Goal: Task Accomplishment & Management: Use online tool/utility

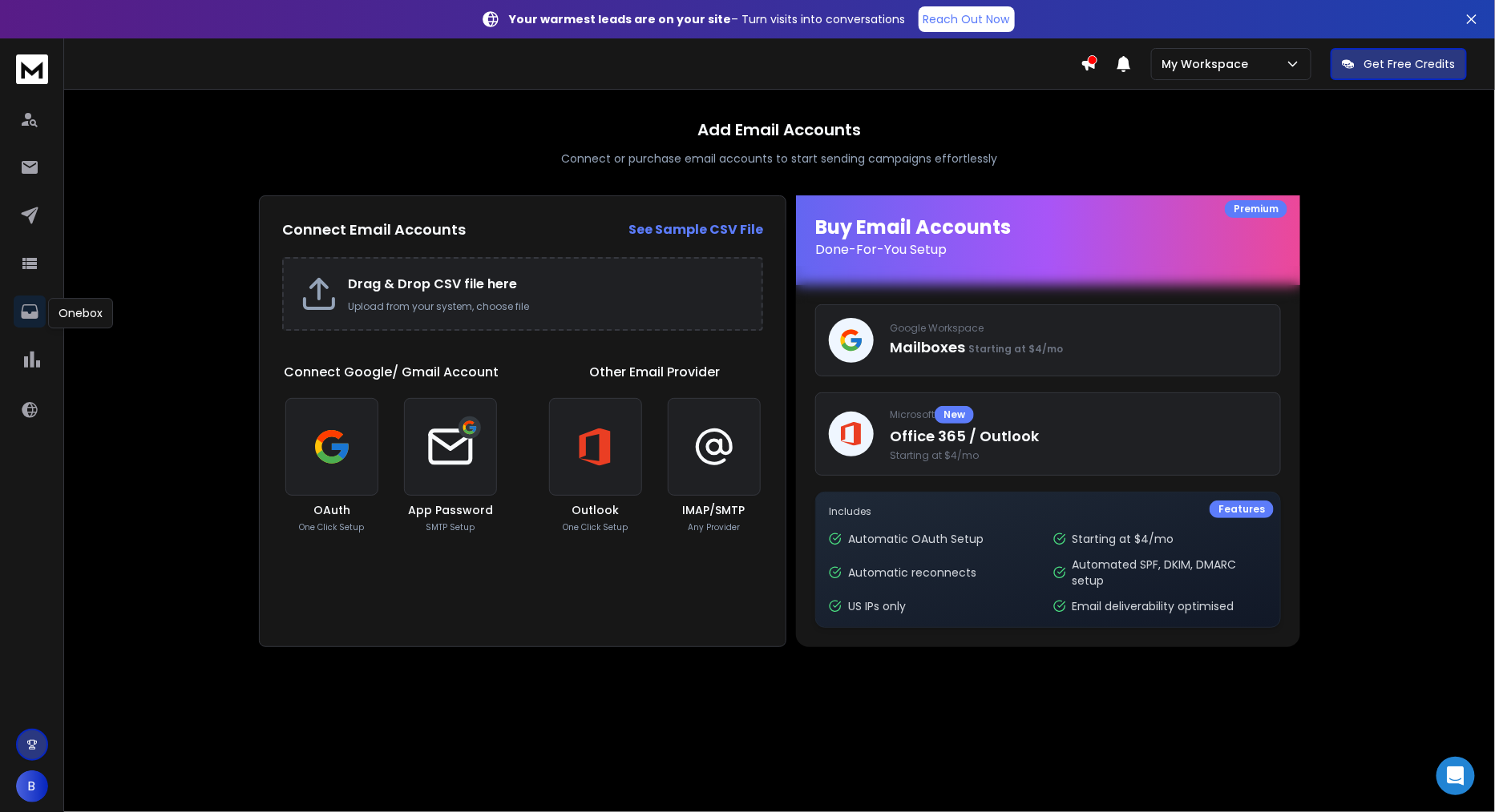
click at [22, 316] on icon at bounding box center [28, 311] width 17 height 15
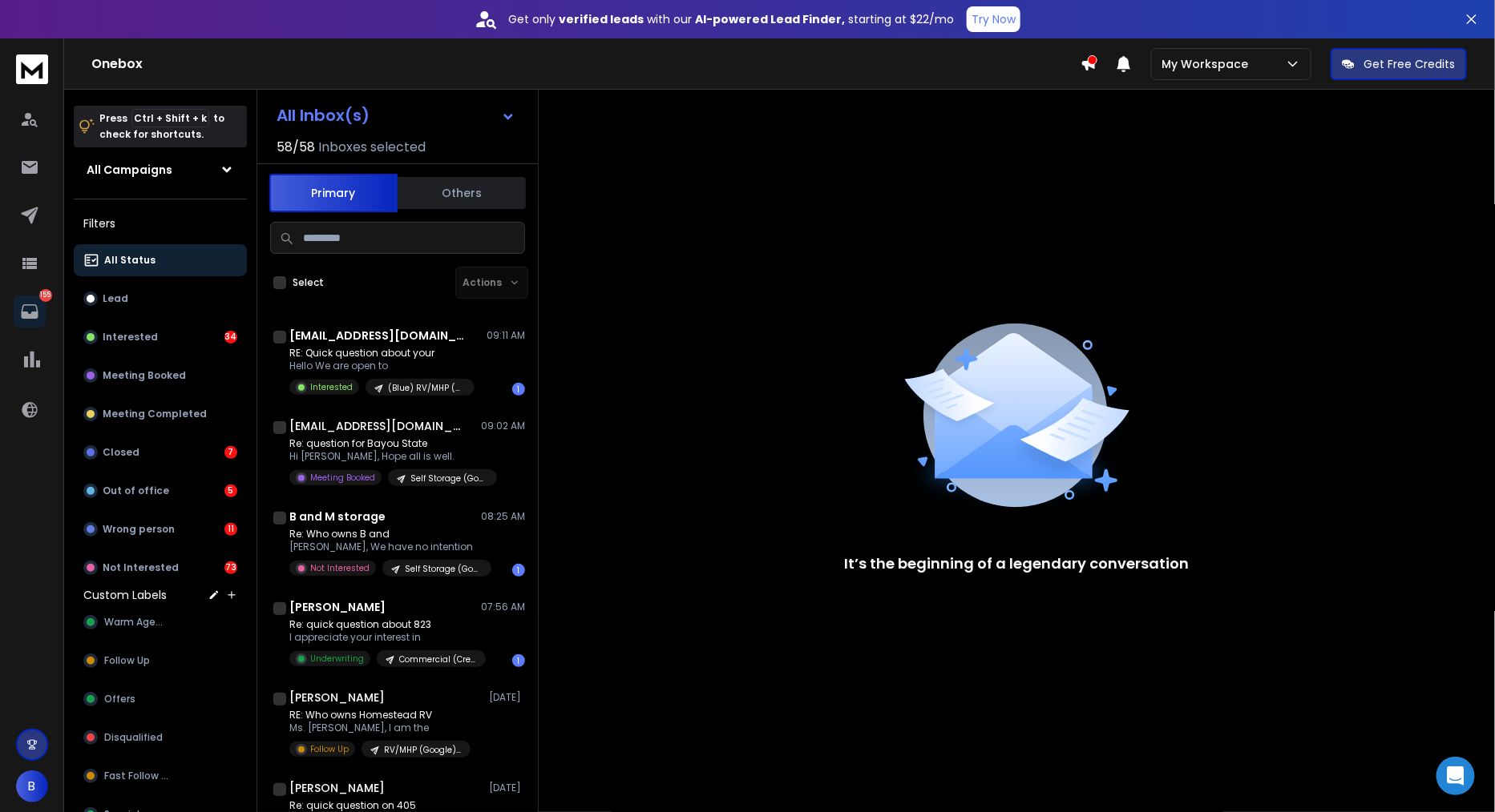
click at [387, 238] on input at bounding box center [397, 238] width 254 height 32
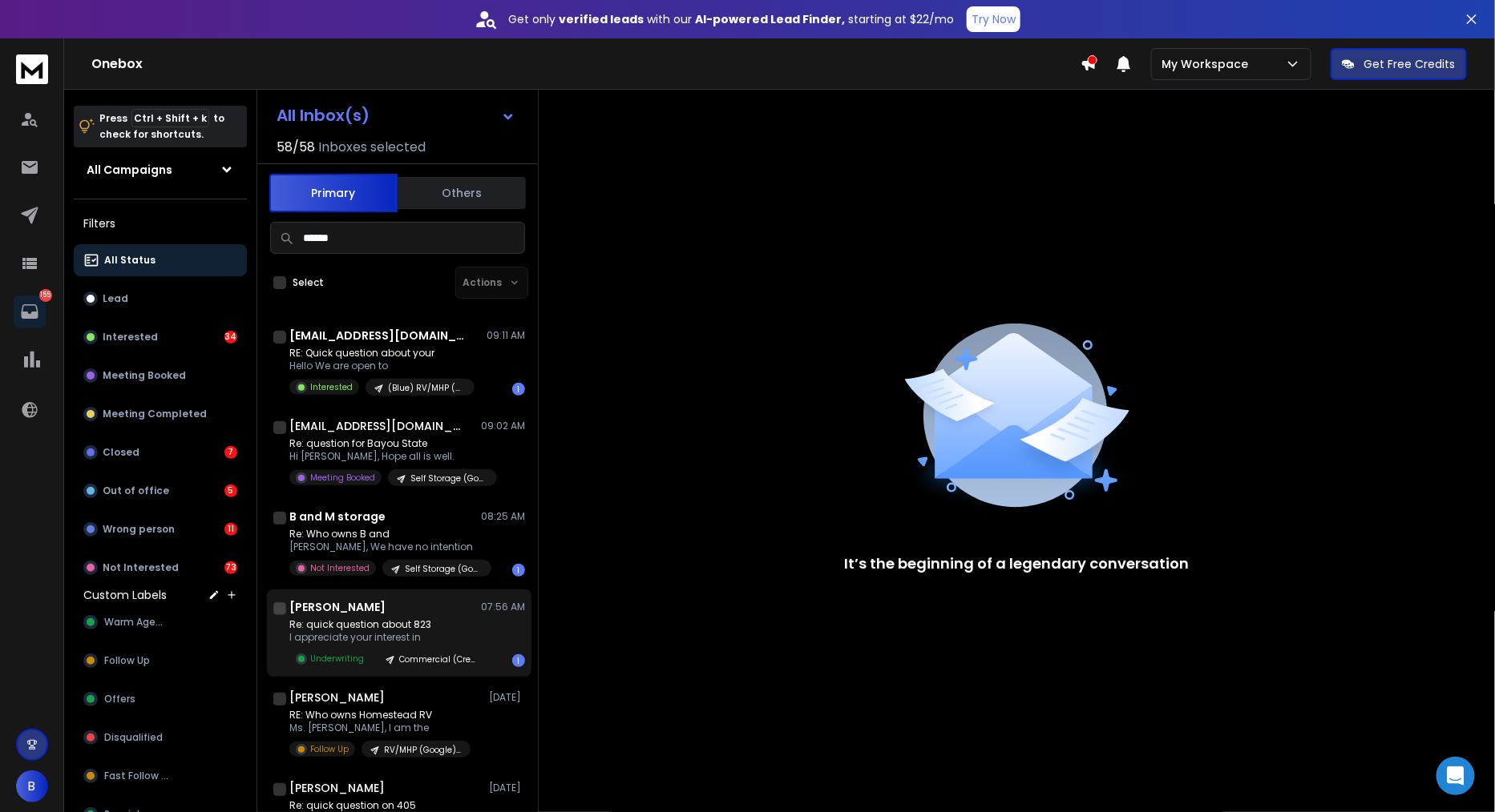
type input "******"
click at [429, 634] on p "I appreciate your interest in" at bounding box center [386, 637] width 193 height 13
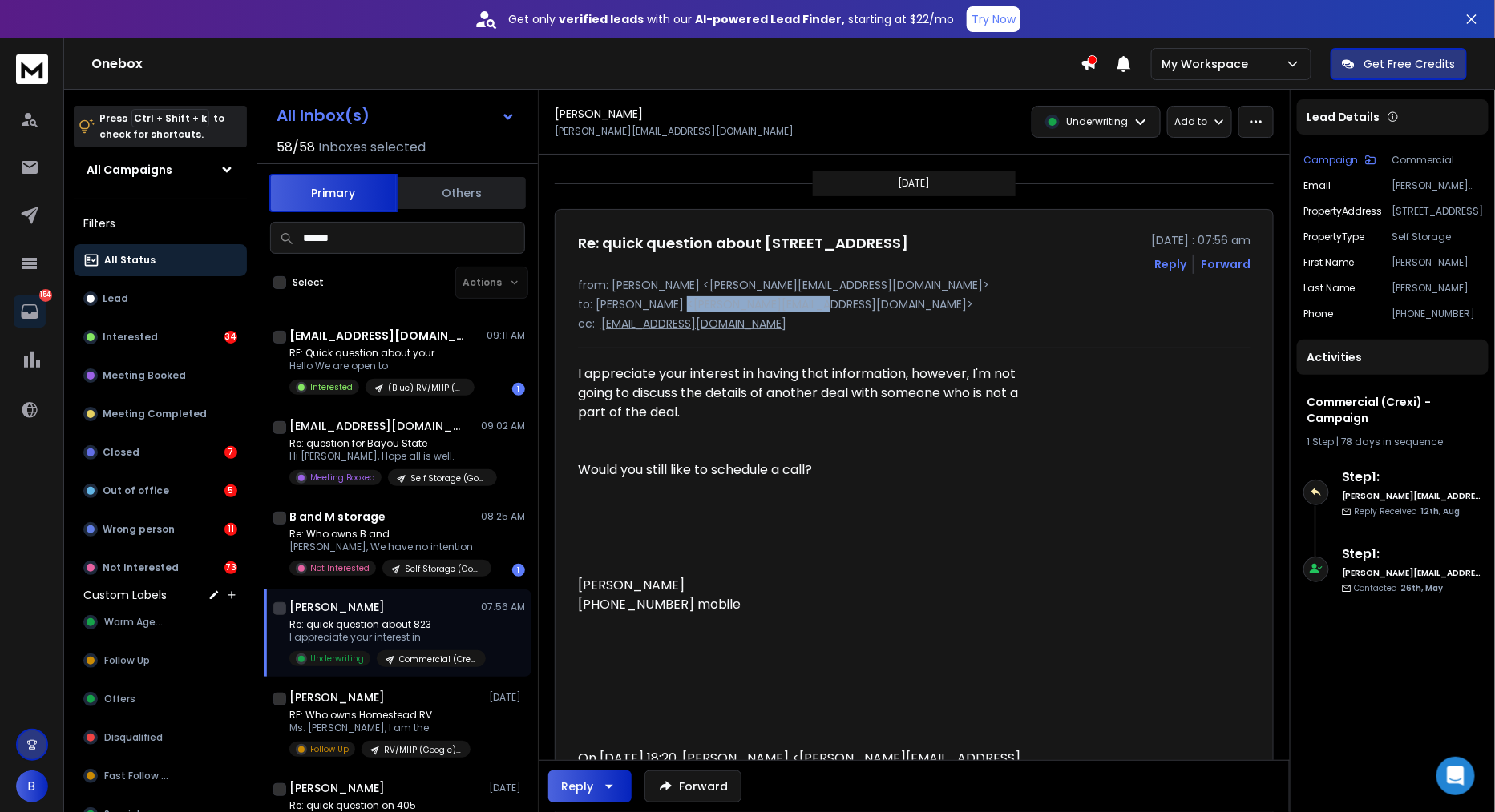
drag, startPoint x: 818, startPoint y: 301, endPoint x: 677, endPoint y: 295, distance: 141.1
click at [677, 295] on div "Re: quick question about 823 main st 12 August 2025 : 07:56 am Reply Forward fr…" at bounding box center [914, 282] width 673 height 99
copy p "kay@havensafeoffer.com"
